Goal: Task Accomplishment & Management: Manage account settings

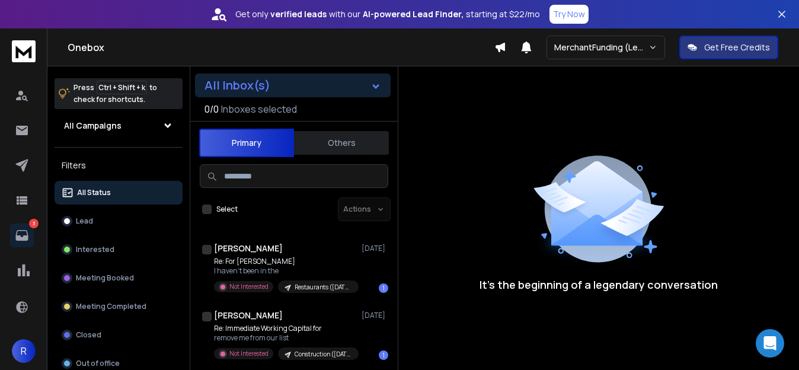
click at [241, 89] on div "All Inbox(s)" at bounding box center [237, 85] width 66 height 12
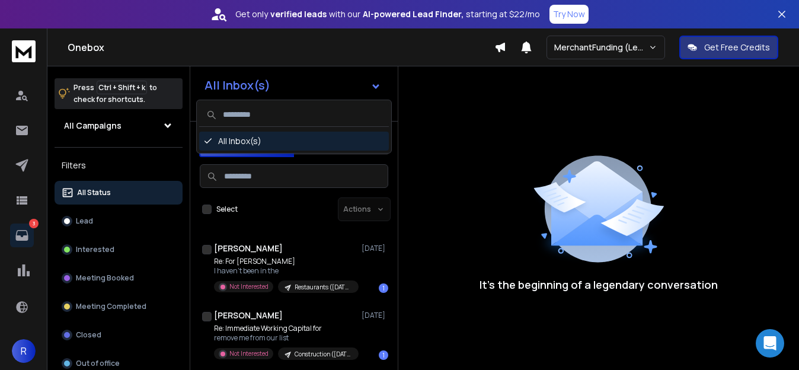
click at [238, 146] on div "All Inbox(s)" at bounding box center [294, 141] width 190 height 19
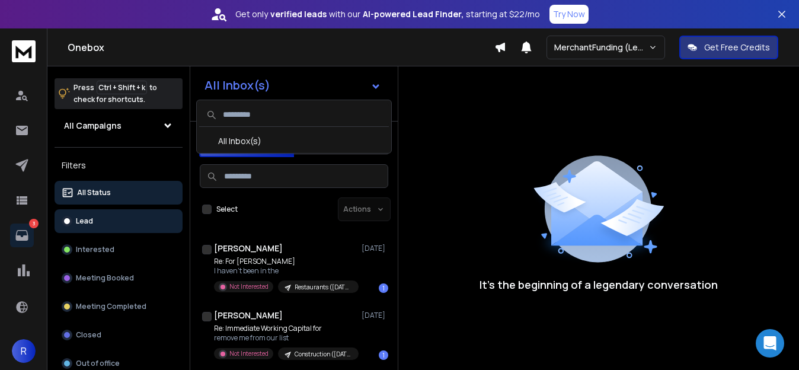
click at [81, 214] on button "Lead" at bounding box center [119, 221] width 128 height 24
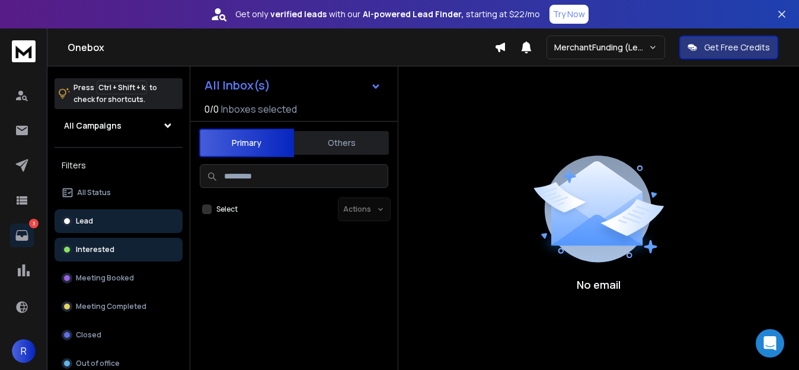
click at [94, 251] on p "Interested" at bounding box center [95, 249] width 39 height 9
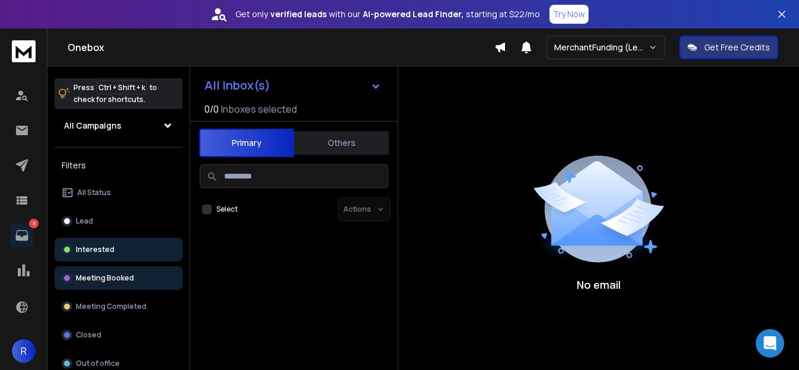
click at [102, 275] on p "Meeting Booked" at bounding box center [105, 277] width 58 height 9
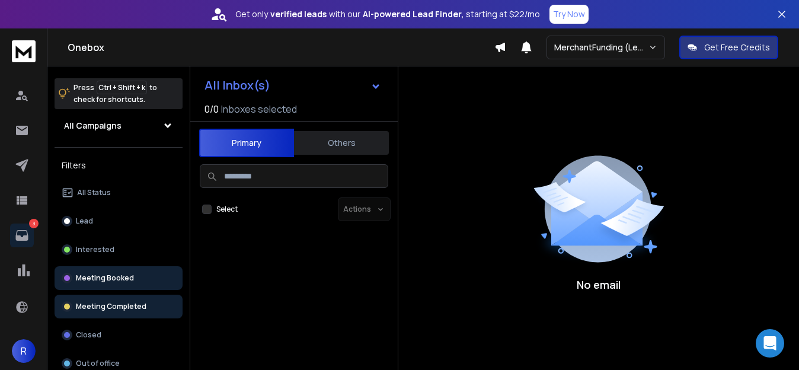
click at [106, 302] on p "Meeting Completed" at bounding box center [111, 306] width 70 height 9
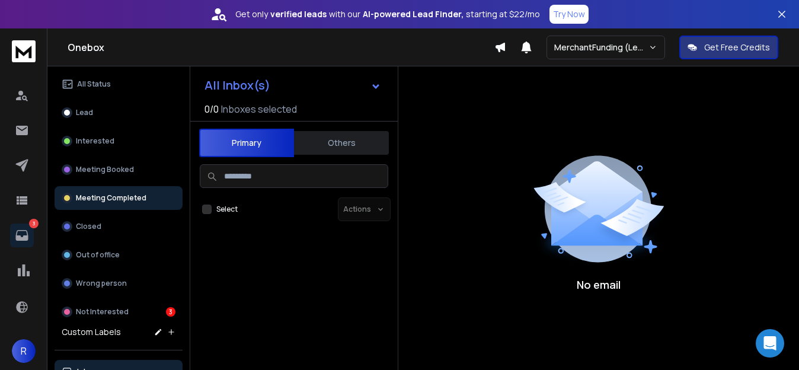
scroll to position [118, 0]
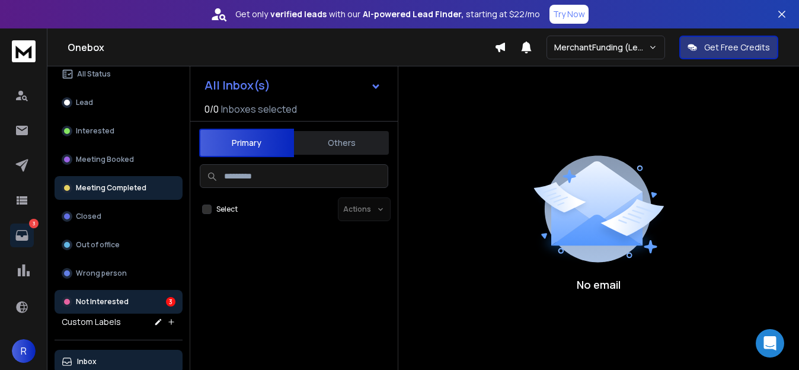
click at [104, 296] on button "Not Interested 3" at bounding box center [119, 302] width 128 height 24
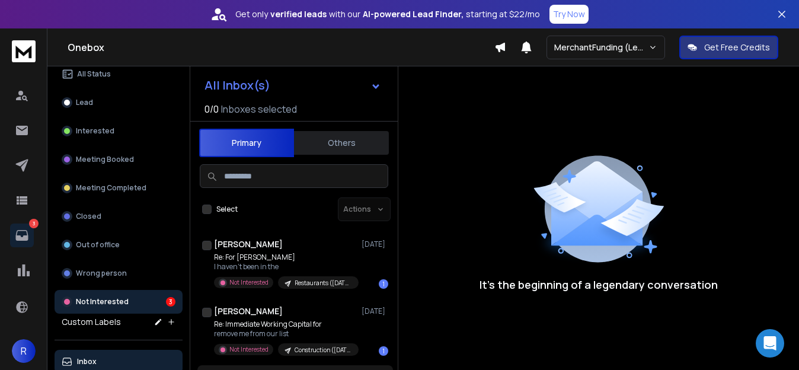
scroll to position [0, 0]
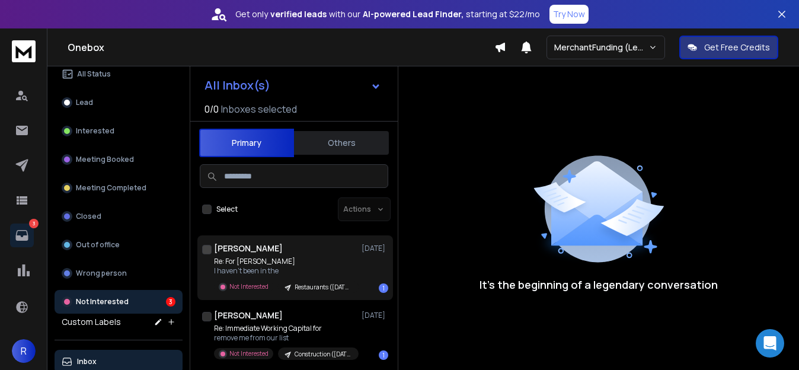
click at [271, 269] on p "I haven’t been in the" at bounding box center [285, 270] width 142 height 9
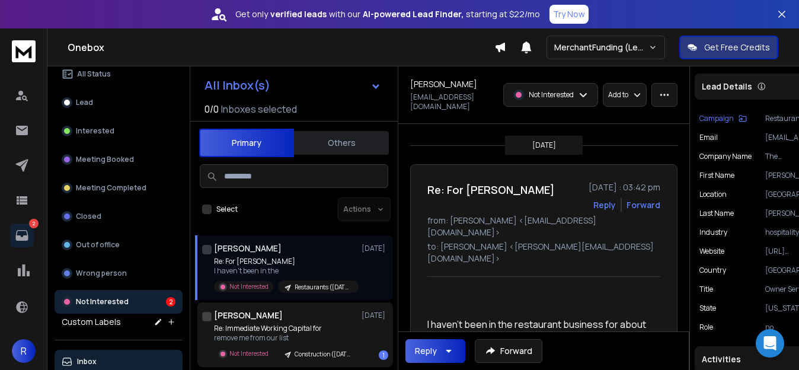
click at [245, 312] on h1 "[PERSON_NAME]" at bounding box center [248, 315] width 69 height 12
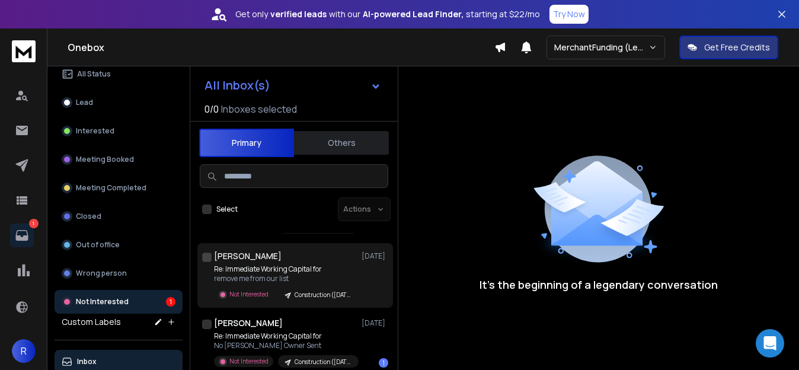
scroll to position [53, 0]
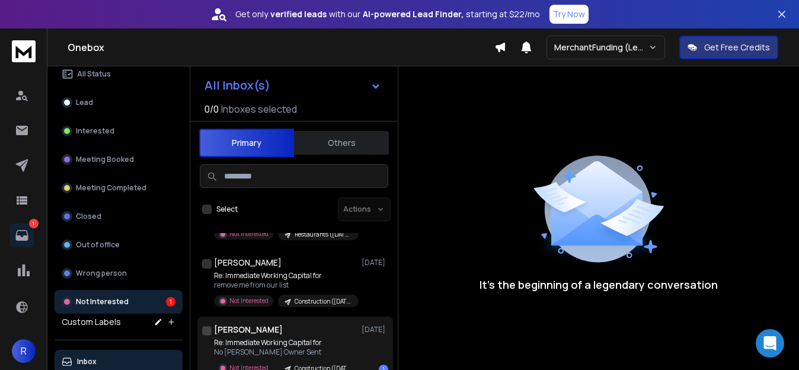
click at [244, 325] on h1 "[PERSON_NAME]" at bounding box center [248, 329] width 69 height 12
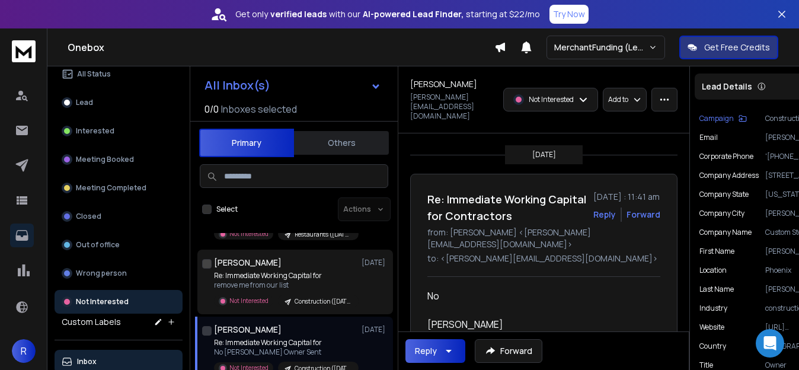
click at [257, 272] on p "Re: Immediate Working Capital for" at bounding box center [285, 275] width 142 height 9
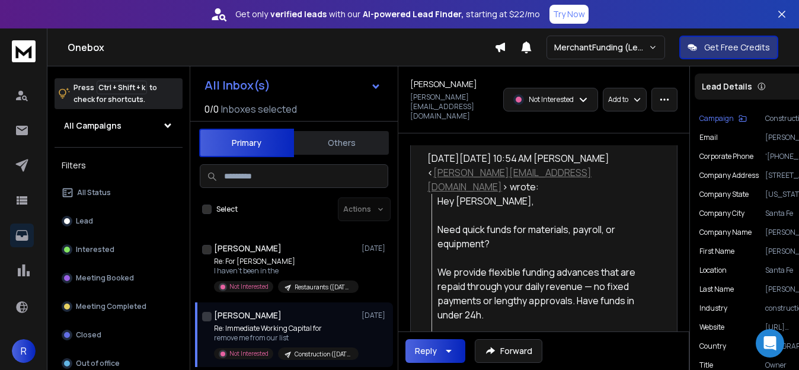
scroll to position [0, 0]
